Goal: Task Accomplishment & Management: Use online tool/utility

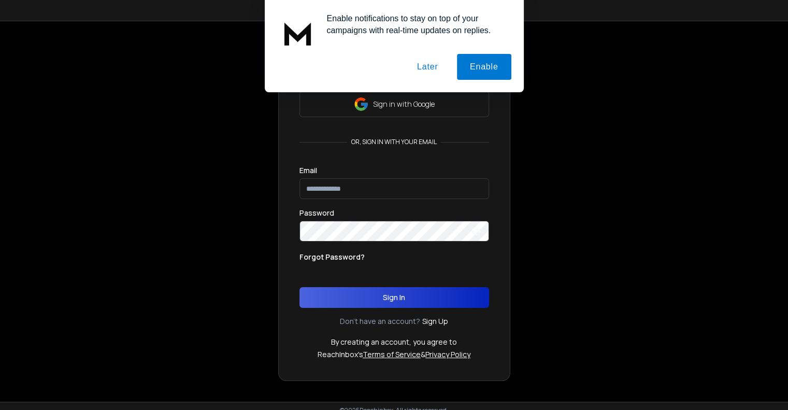
type input "**********"
click at [427, 66] on button "Later" at bounding box center [427, 67] width 47 height 26
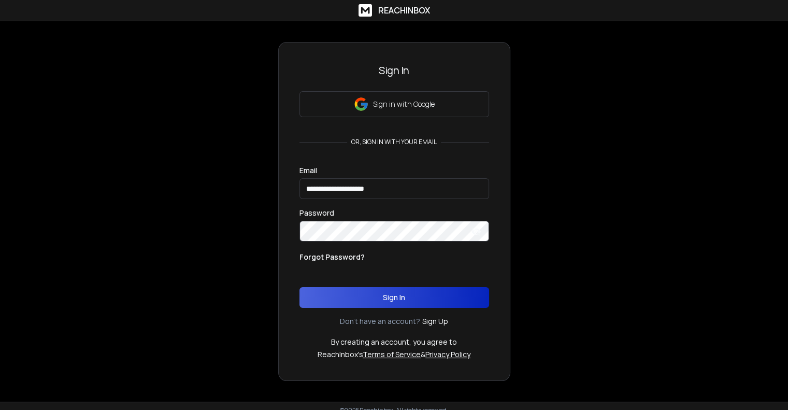
click at [372, 296] on button "Sign In" at bounding box center [393, 297] width 189 height 21
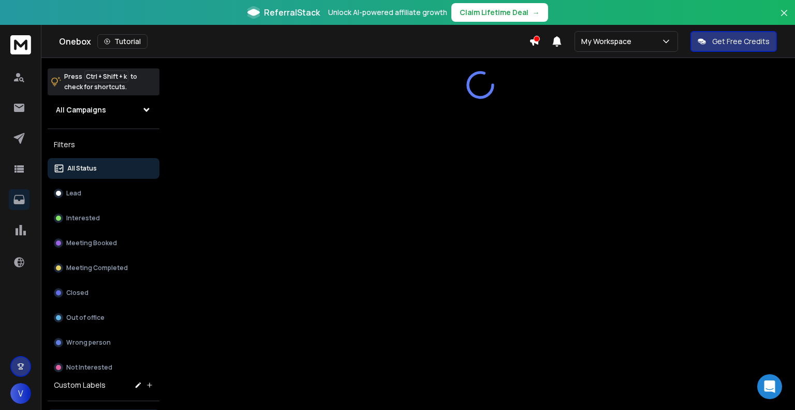
click at [781, 10] on icon "Close banner" at bounding box center [784, 13] width 6 height 6
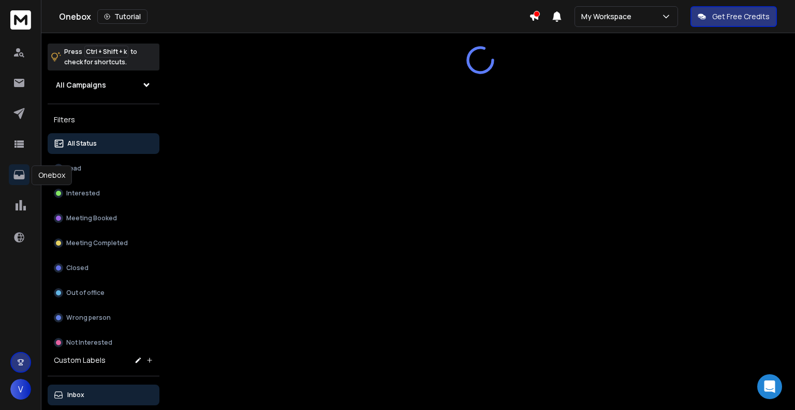
click at [17, 176] on icon at bounding box center [18, 174] width 11 height 9
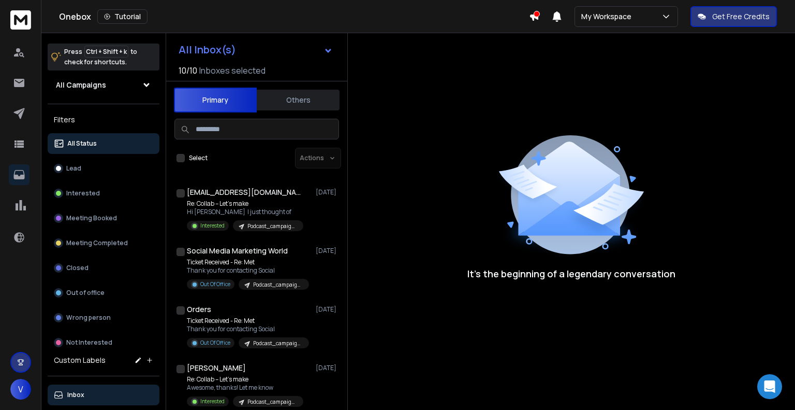
click at [217, 128] on input at bounding box center [256, 129] width 165 height 21
paste input "*********"
type input "*********"
paste input "**********"
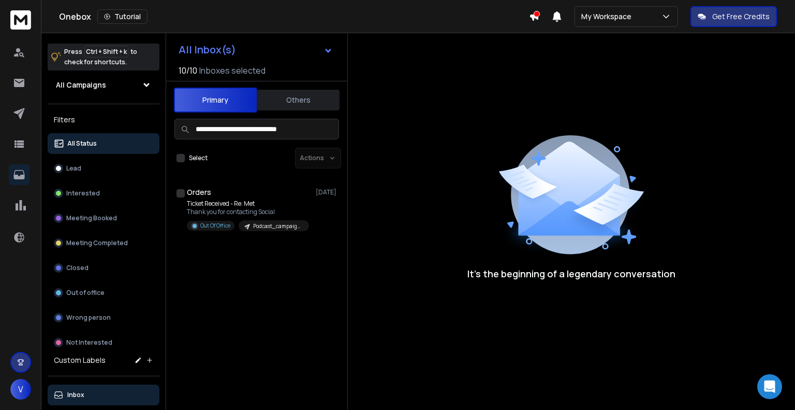
paste input
type input "**********"
click at [257, 285] on div "Social Media Marketing World 07 Oct Ticket Received - Re: Met Thank you for con…" at bounding box center [256, 242] width 181 height 127
click at [17, 113] on icon at bounding box center [18, 113] width 11 height 11
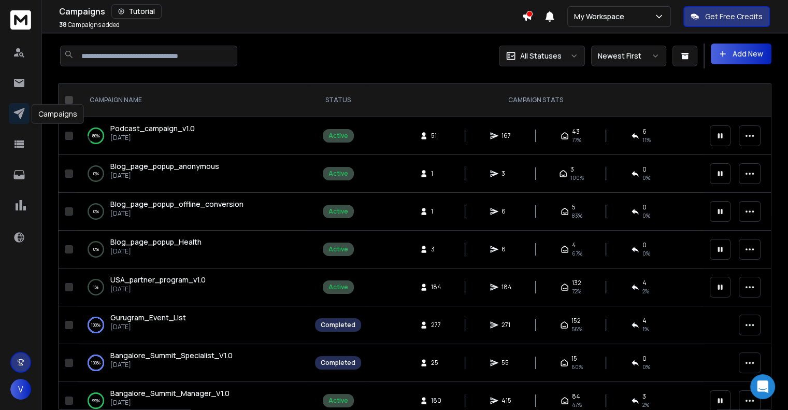
click at [145, 126] on span "Podcast_campaign_v1.0" at bounding box center [152, 128] width 84 height 10
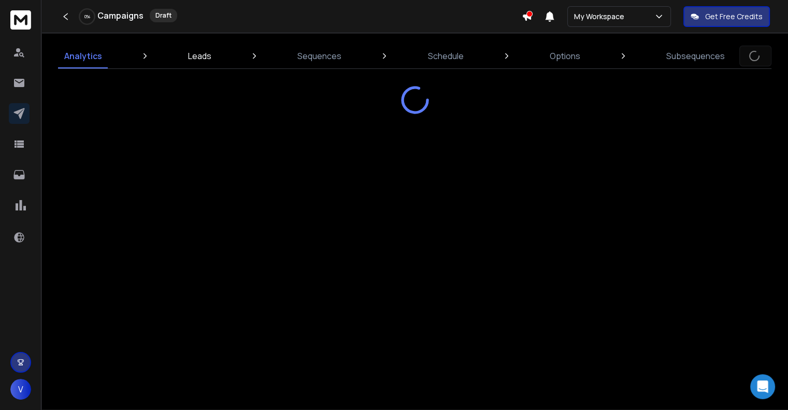
click at [204, 59] on p "Leads" at bounding box center [199, 56] width 23 height 12
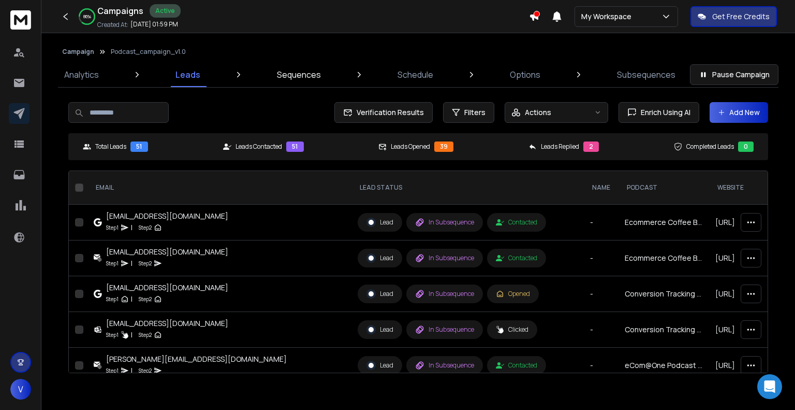
click at [294, 77] on p "Sequences" at bounding box center [299, 74] width 44 height 12
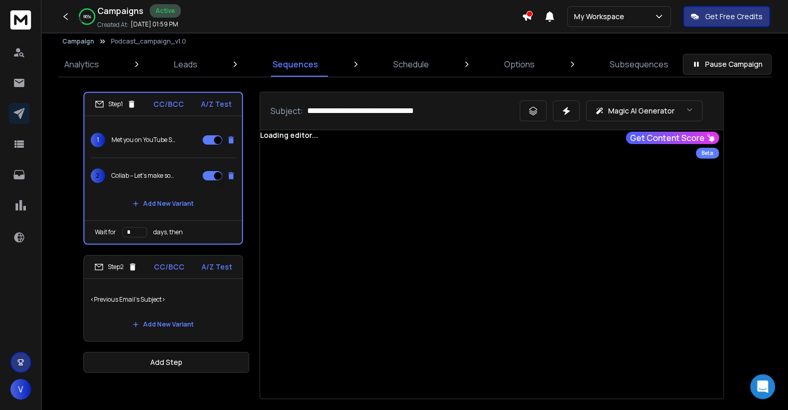
scroll to position [14, 0]
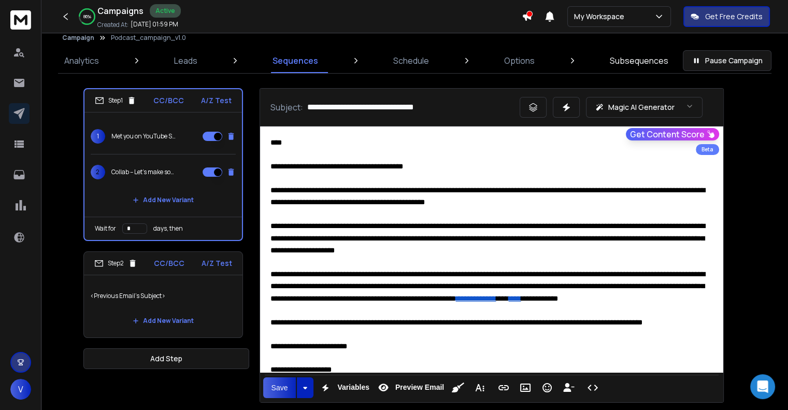
click at [657, 57] on p "Subsequences" at bounding box center [638, 60] width 59 height 12
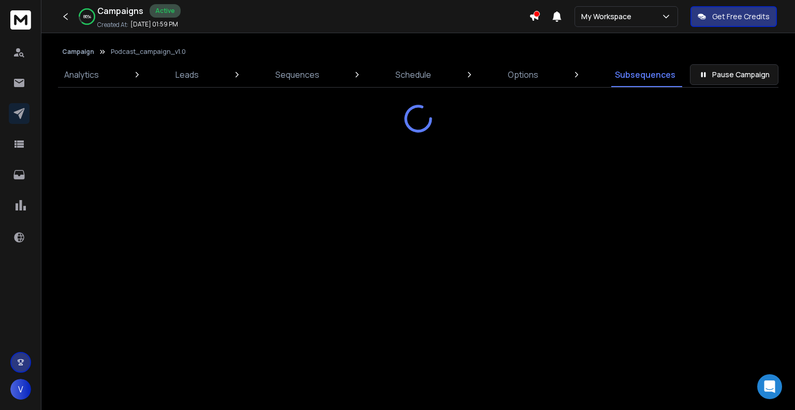
click at [639, 61] on div "Campaign Podcast_campaign_v1.0 Analytics Leads Sequences Schedule Options Subse…" at bounding box center [418, 65] width 721 height 44
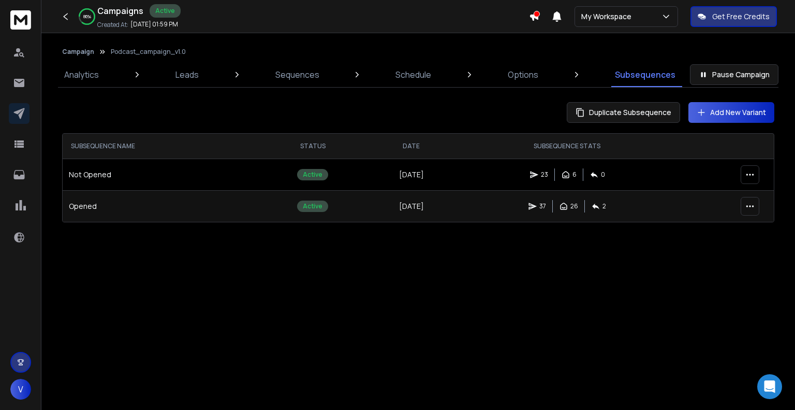
click at [209, 209] on td "Opened" at bounding box center [161, 206] width 197 height 32
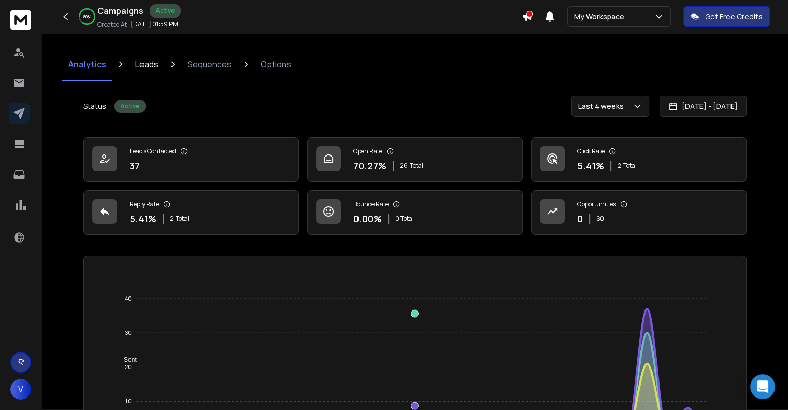
click at [147, 66] on p "Leads" at bounding box center [146, 64] width 23 height 12
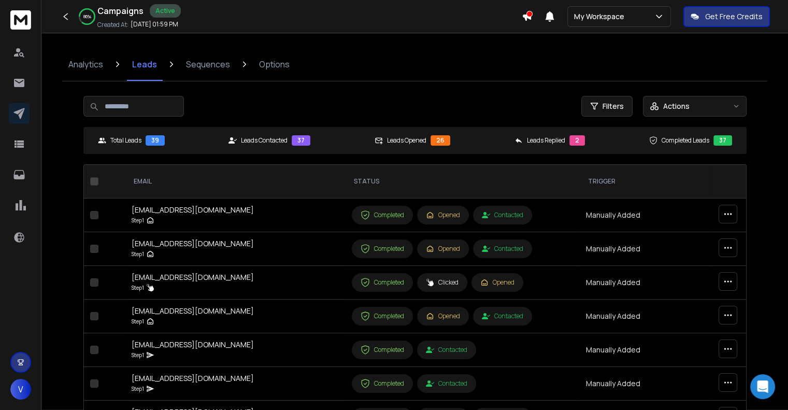
click at [634, 111] on div "Filters Actions" at bounding box center [663, 106] width 165 height 21
click at [619, 107] on span "Filters" at bounding box center [612, 106] width 21 height 10
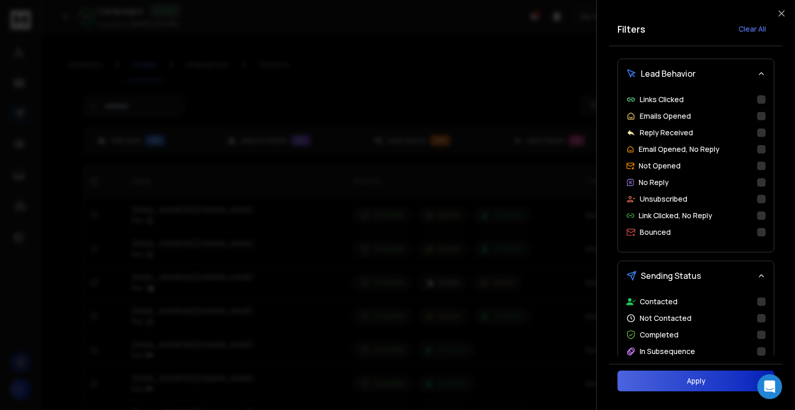
click at [760, 115] on div "Links Clicked Emails Opened Reply Received Email Opened, No Reply Not Opened No…" at bounding box center [696, 172] width 156 height 157
click at [757, 115] on button "Emails Opened" at bounding box center [761, 116] width 8 height 8
click at [694, 382] on button "Apply" at bounding box center [696, 380] width 157 height 21
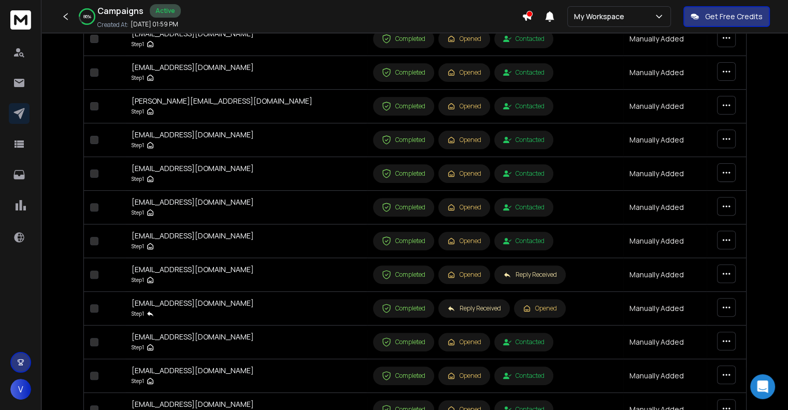
scroll to position [52, 0]
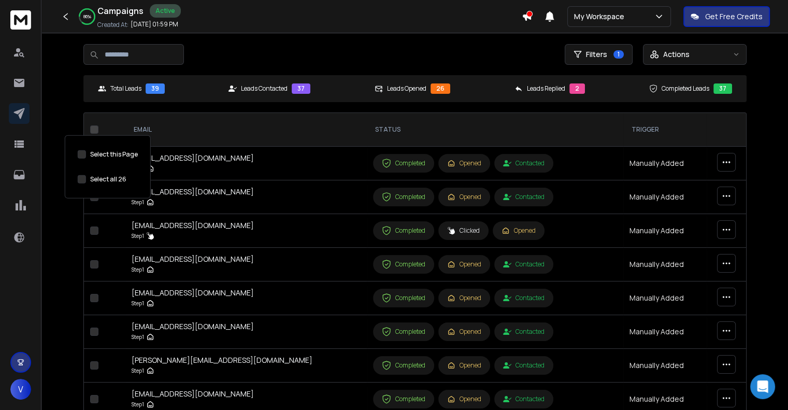
click at [90, 127] on button "Select this Page" at bounding box center [94, 129] width 8 height 8
click at [95, 128] on button "Select this Page" at bounding box center [94, 129] width 8 height 8
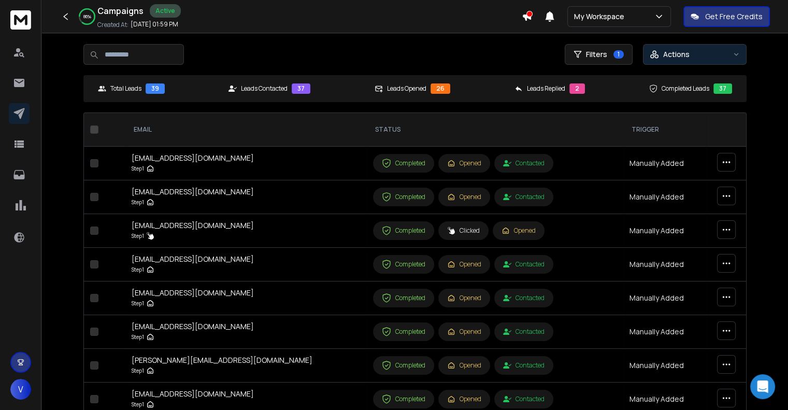
click at [697, 55] on div "Actions" at bounding box center [688, 54] width 79 height 10
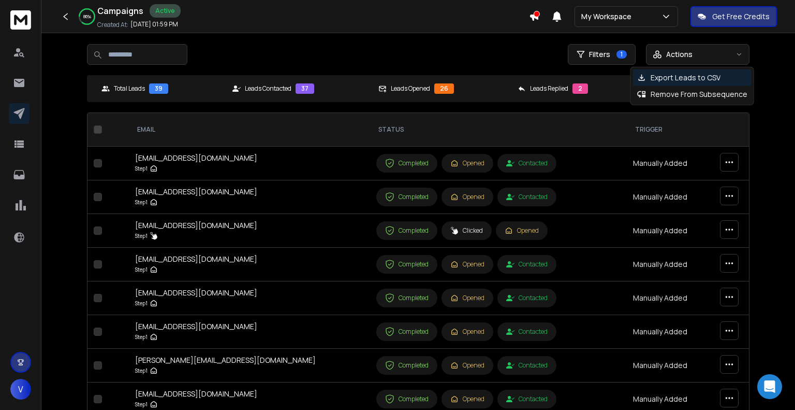
click at [698, 78] on p "Export Leads to CSV" at bounding box center [686, 77] width 70 height 10
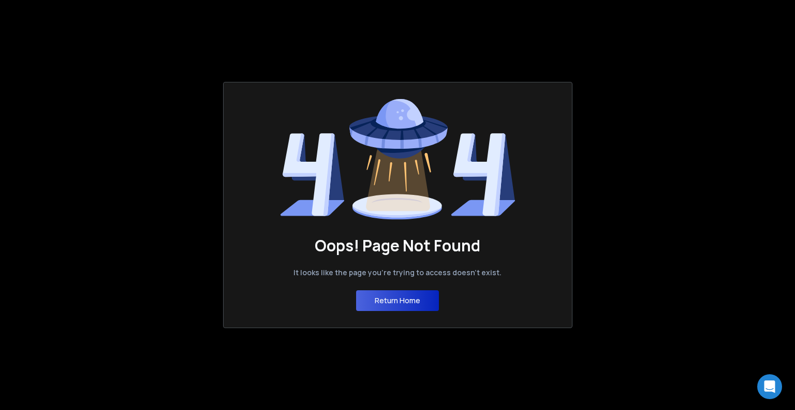
click at [402, 304] on button "Return Home" at bounding box center [397, 300] width 83 height 21
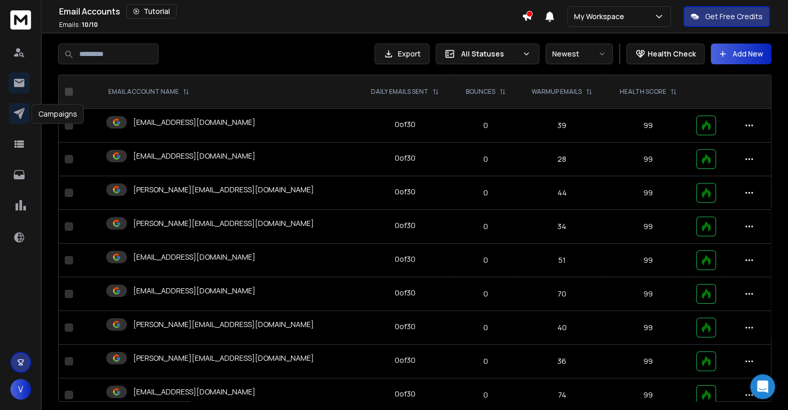
click at [18, 112] on icon at bounding box center [18, 113] width 11 height 11
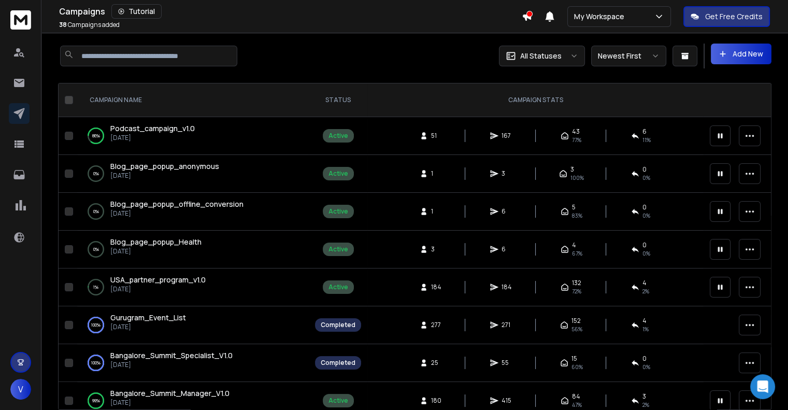
click at [179, 127] on span "Podcast_campaign_v1.0" at bounding box center [152, 128] width 84 height 10
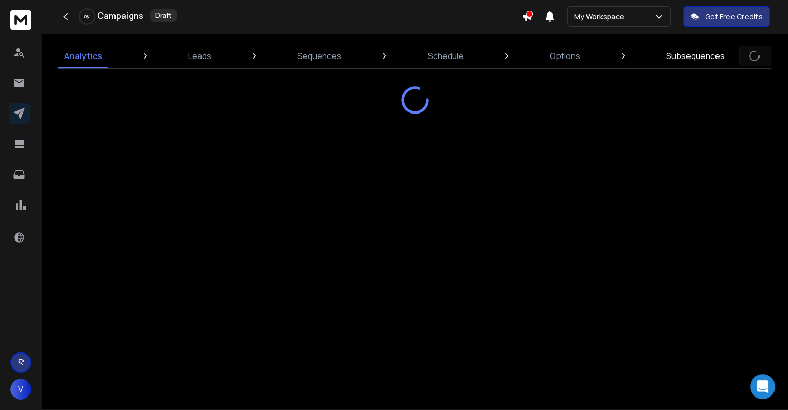
click at [705, 57] on p "Subsequences" at bounding box center [695, 56] width 59 height 12
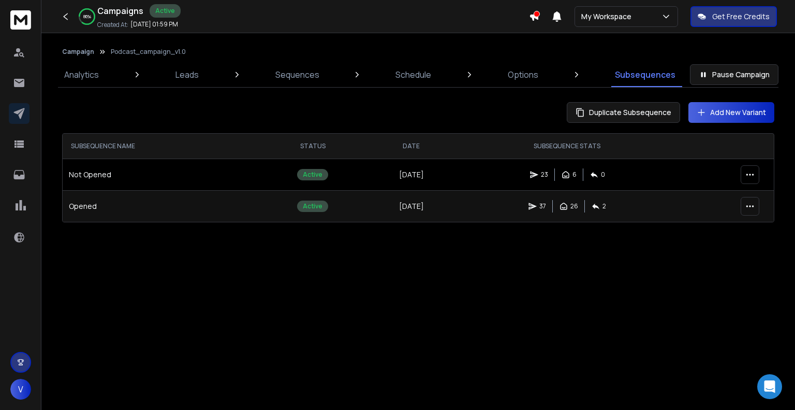
click at [88, 205] on td "Opened" at bounding box center [161, 206] width 197 height 32
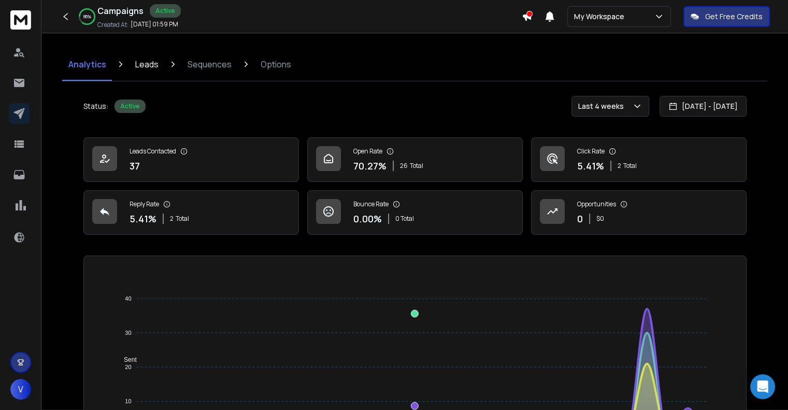
click at [145, 64] on p "Leads" at bounding box center [146, 64] width 23 height 12
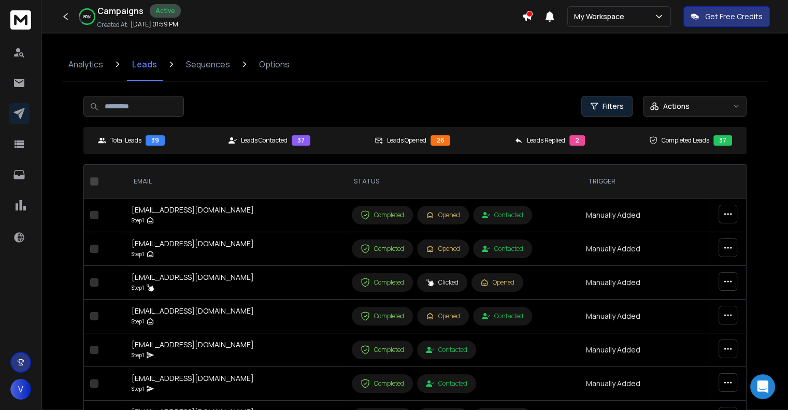
click at [613, 108] on span "Filters" at bounding box center [612, 106] width 21 height 10
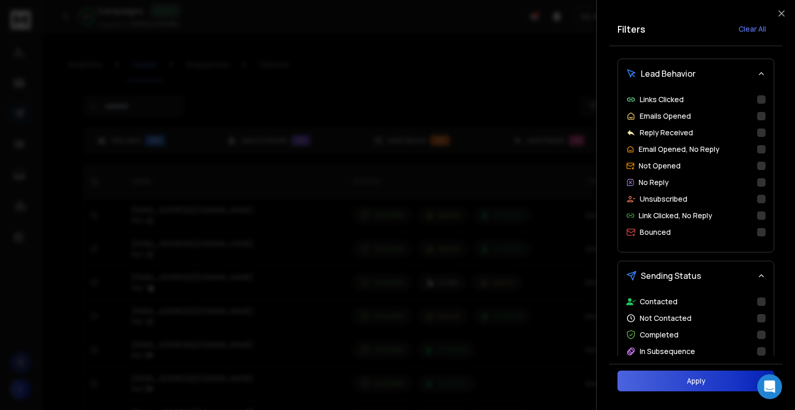
click at [757, 116] on button "Emails Opened" at bounding box center [761, 116] width 8 height 8
click at [701, 376] on button "Apply" at bounding box center [696, 380] width 157 height 21
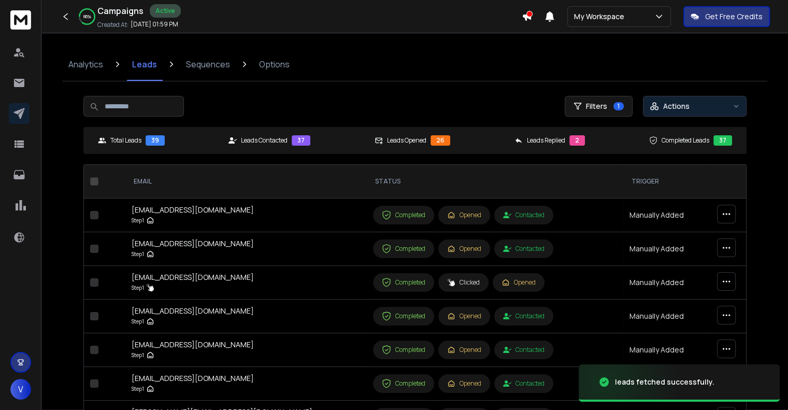
click at [700, 101] on div "Actions" at bounding box center [688, 106] width 79 height 10
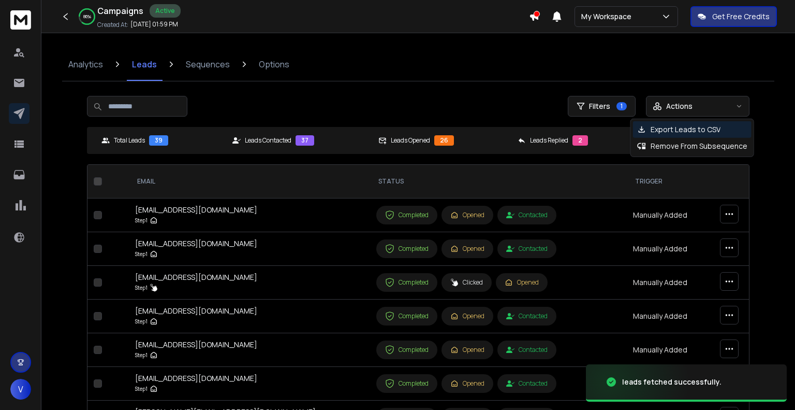
click at [690, 132] on p "Export Leads to CSV" at bounding box center [686, 129] width 70 height 10
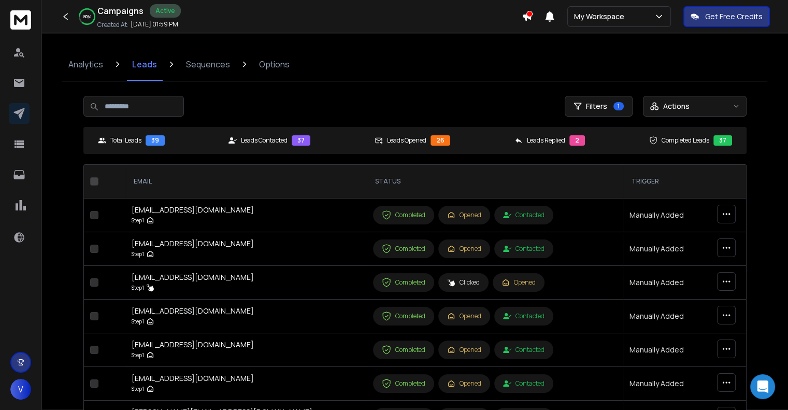
click at [555, 64] on div "Analytics Leads Sequences Options" at bounding box center [414, 64] width 705 height 33
